Goal: Task Accomplishment & Management: Use online tool/utility

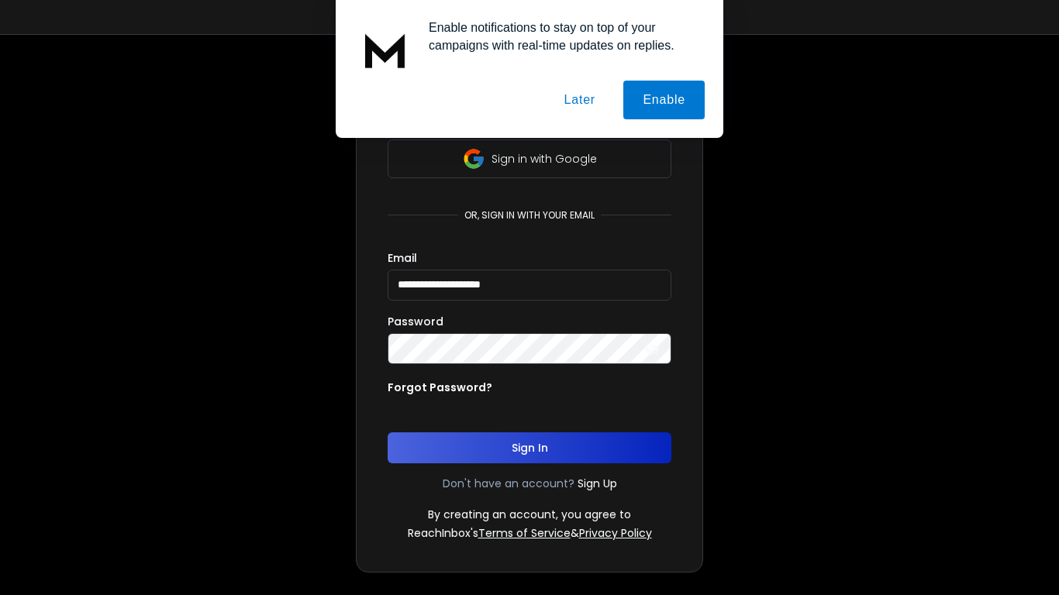
type input "**********"
click at [529, 447] on button "Sign In" at bounding box center [530, 448] width 284 height 31
